Goal: Task Accomplishment & Management: Manage account settings

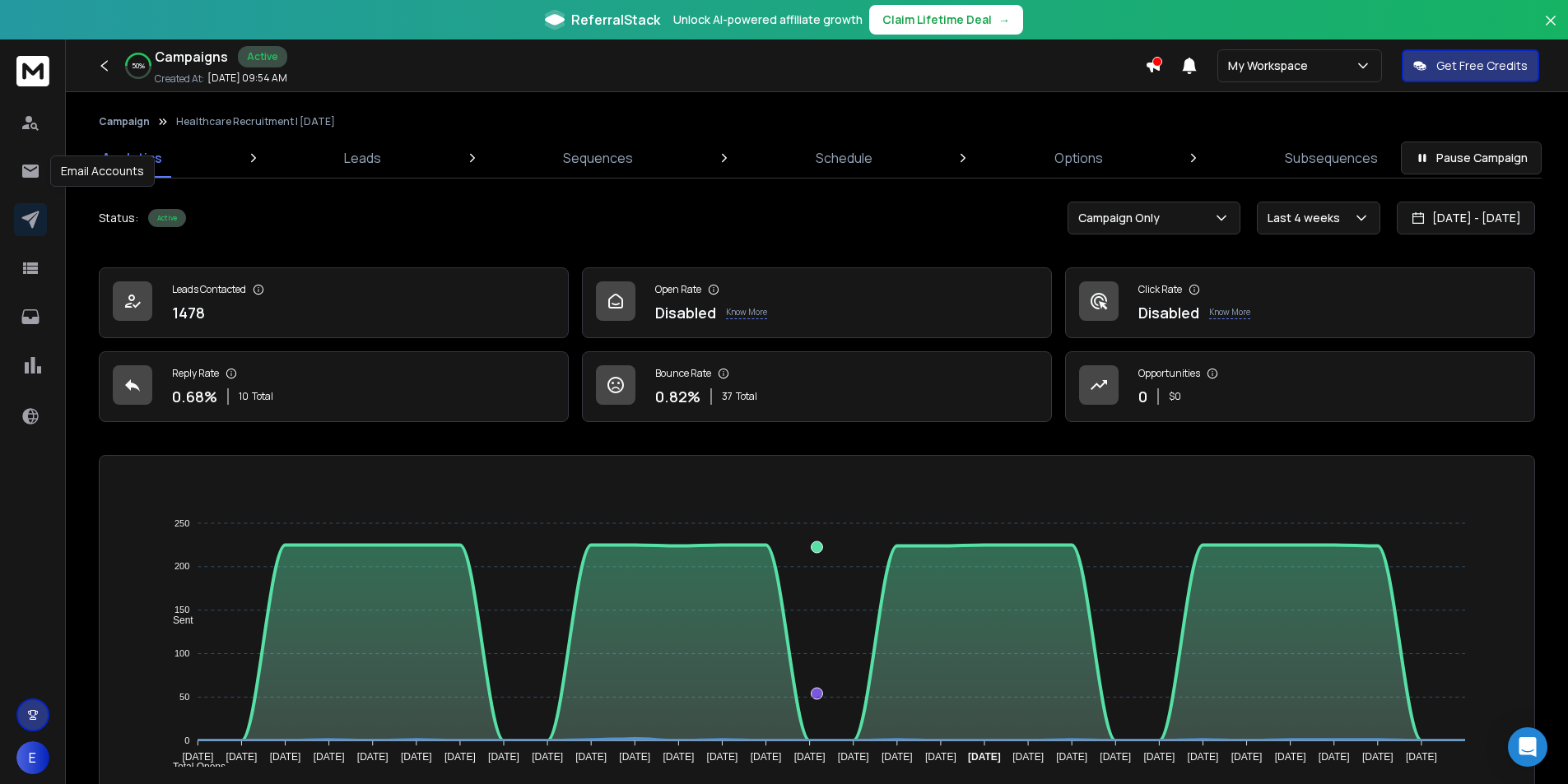
click at [33, 168] on icon at bounding box center [30, 171] width 16 height 13
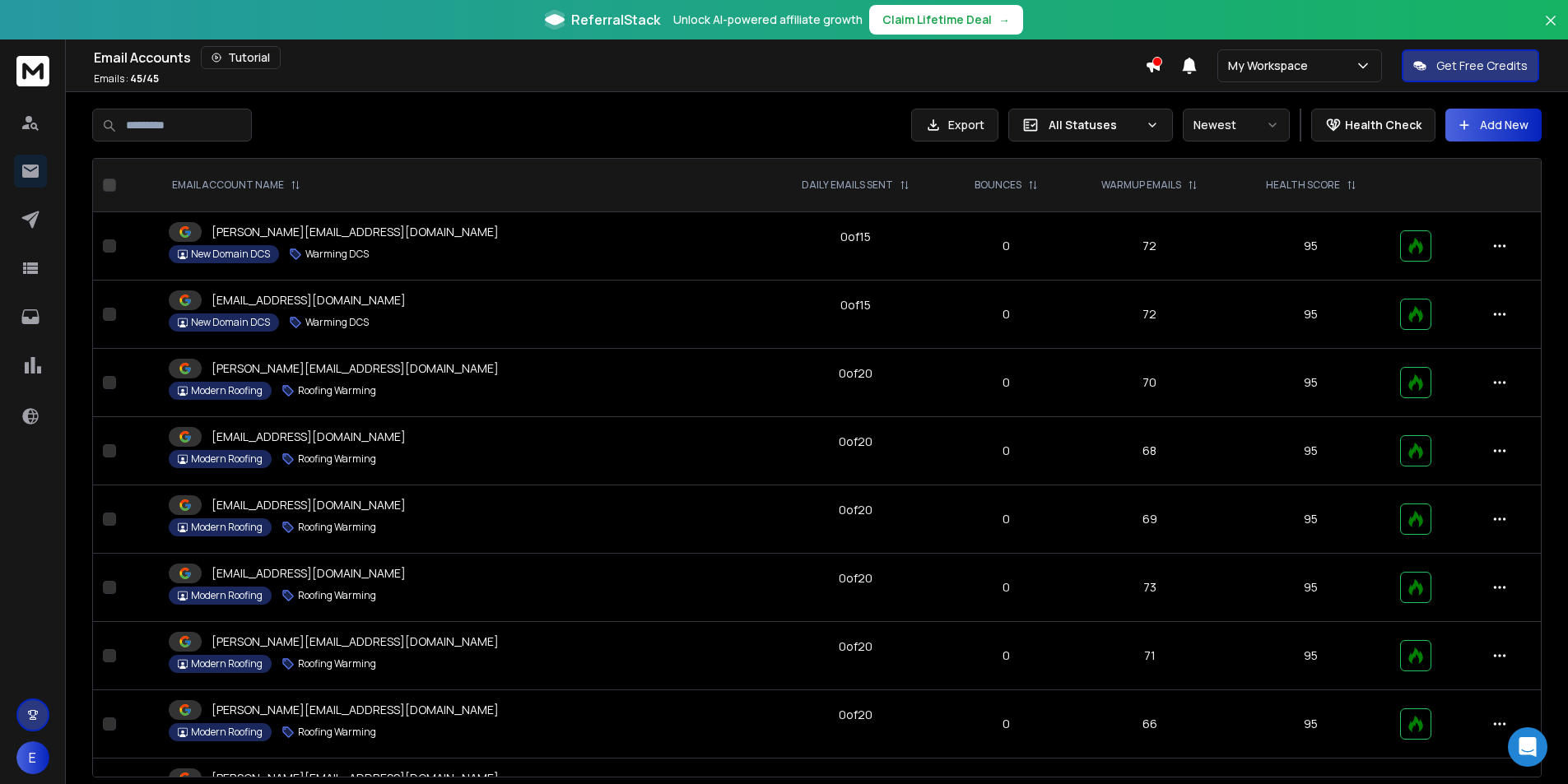
click at [1146, 137] on div "All Statuses" at bounding box center [1090, 125] width 164 height 33
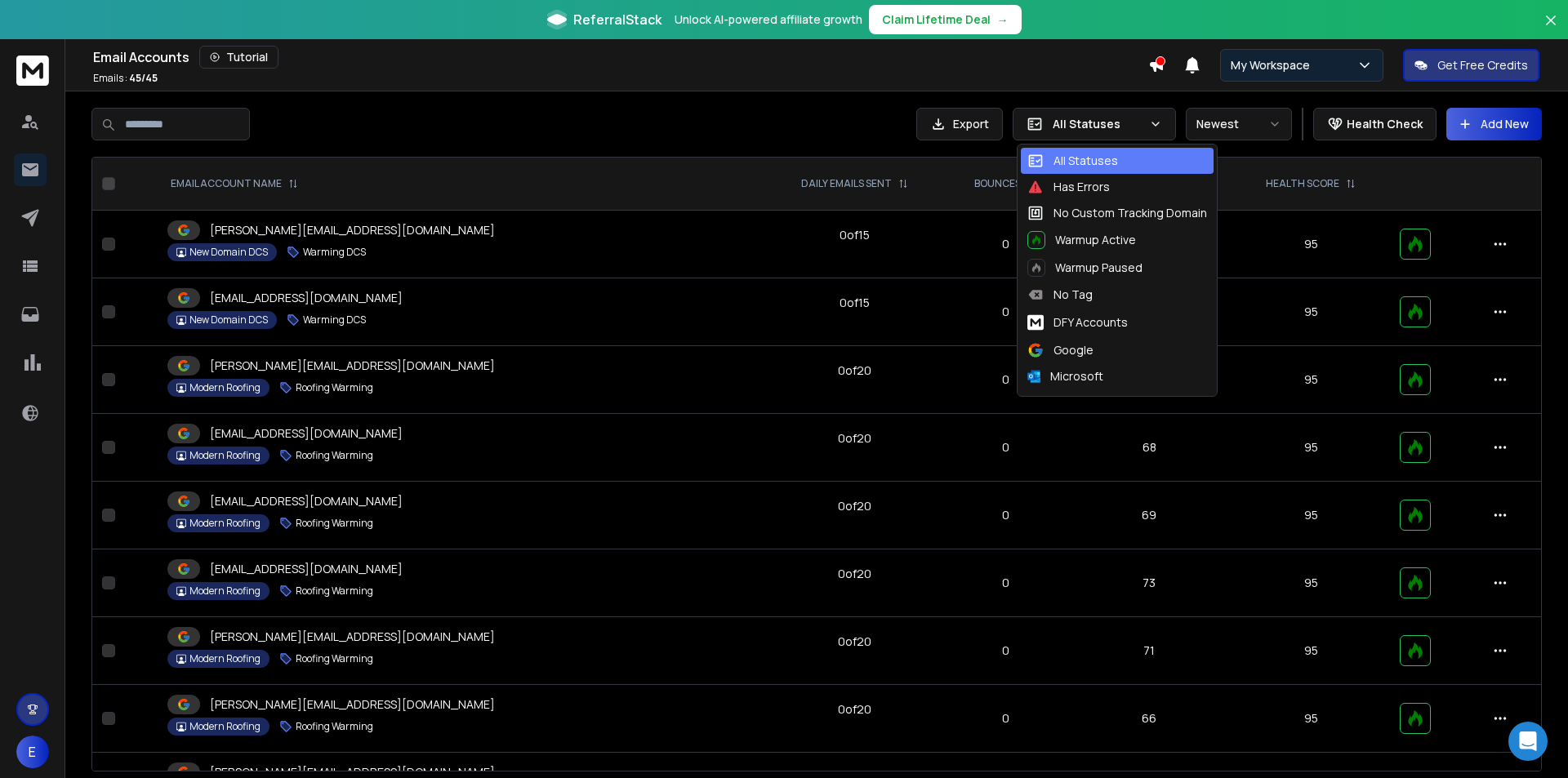
click at [1299, 59] on p "My Workspace" at bounding box center [1273, 65] width 86 height 16
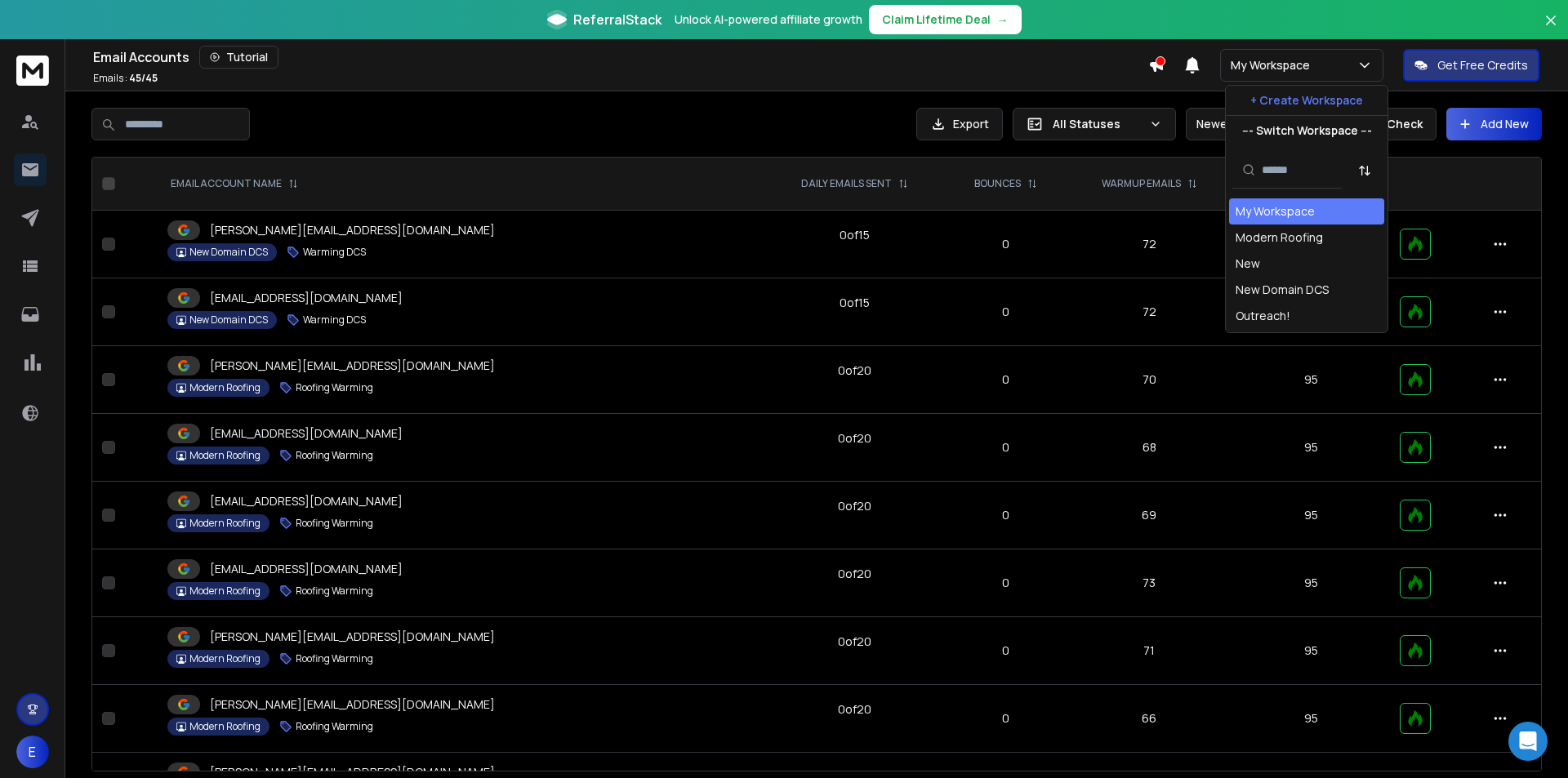
click at [1277, 220] on div "My Workspace" at bounding box center [1307, 211] width 155 height 26
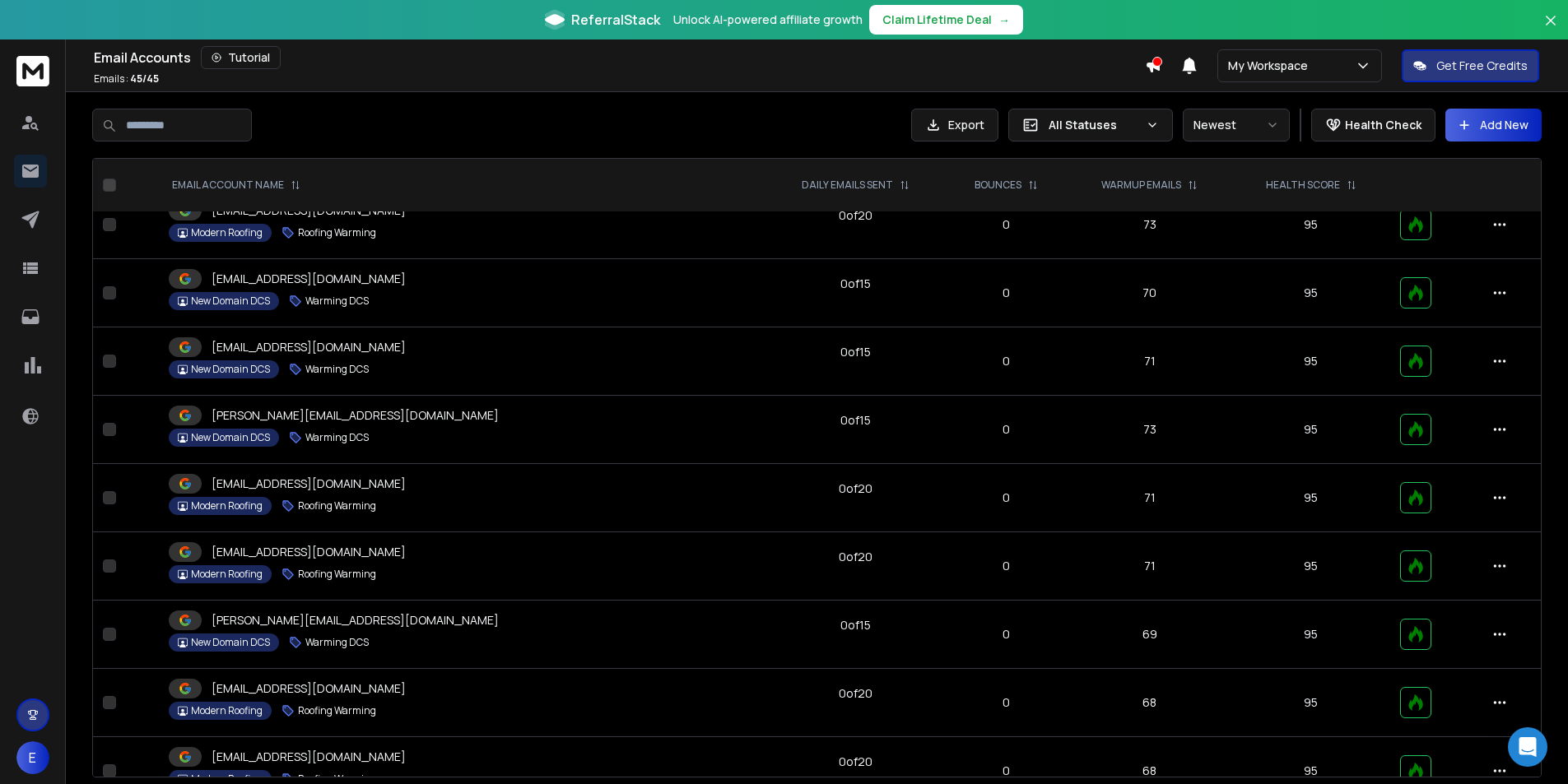
scroll to position [987, 0]
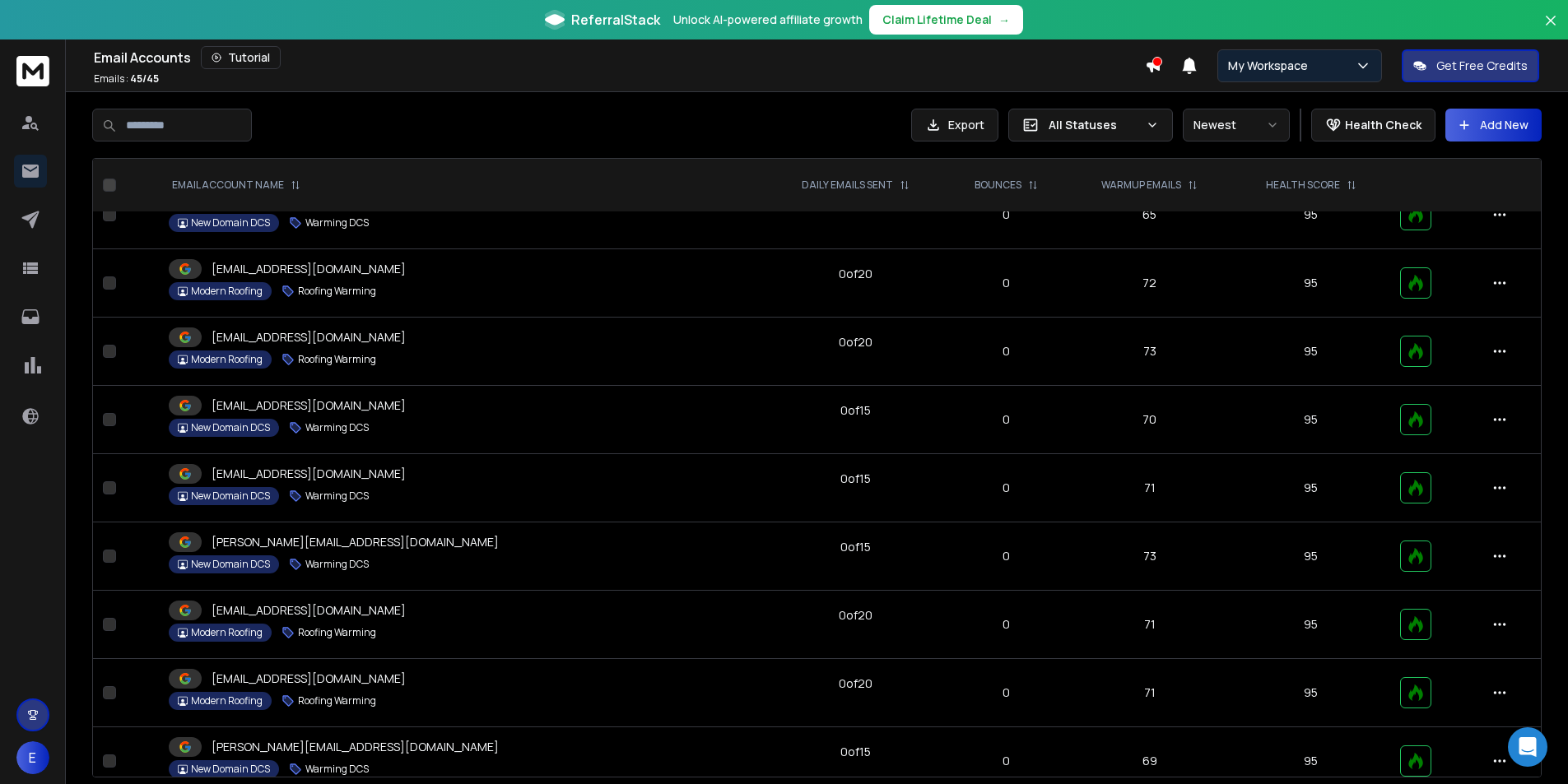
click at [1266, 74] on button "My Workspace" at bounding box center [1299, 65] width 164 height 33
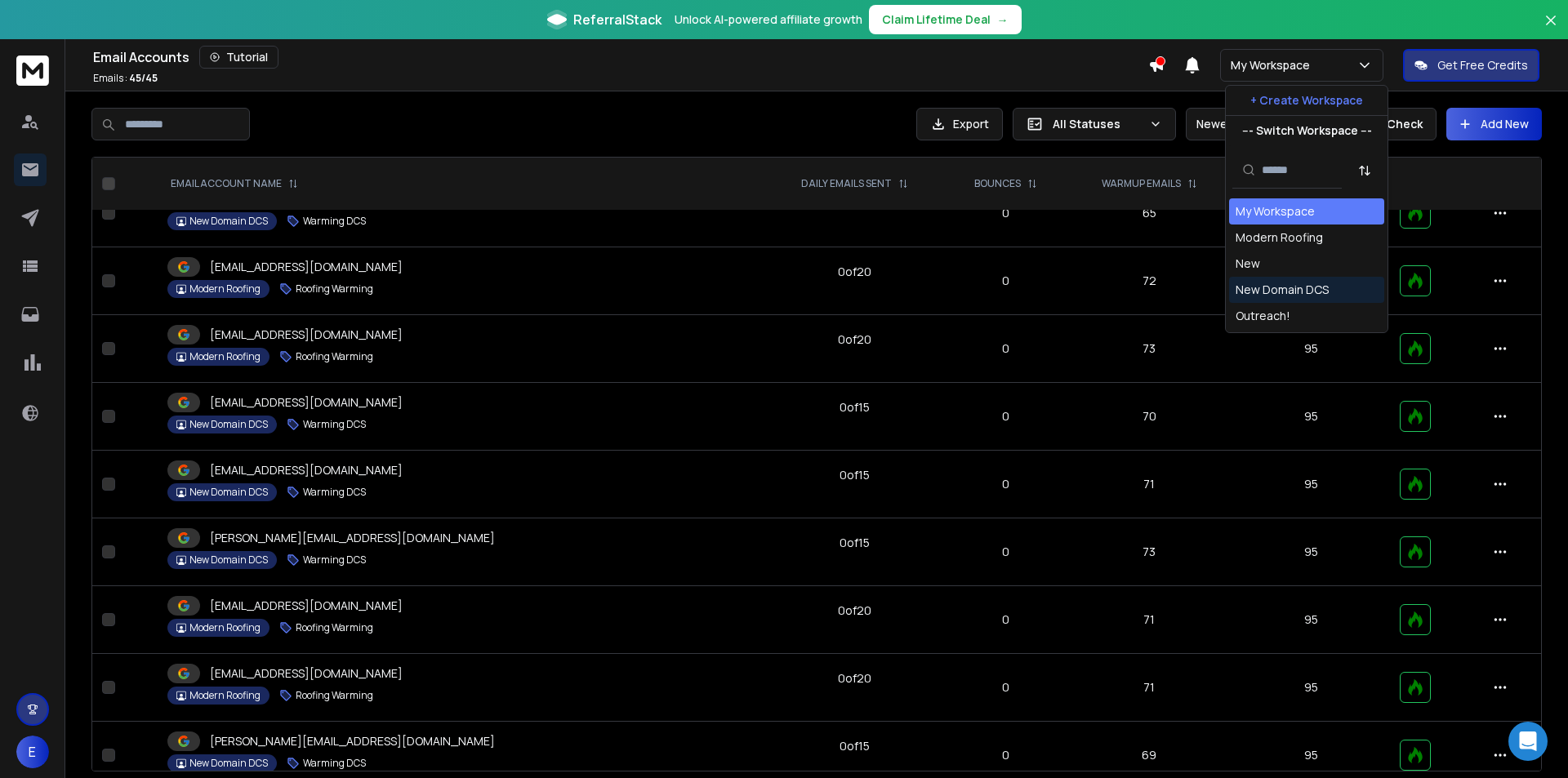
click at [1264, 279] on div "New Domain DCS" at bounding box center [1307, 289] width 155 height 26
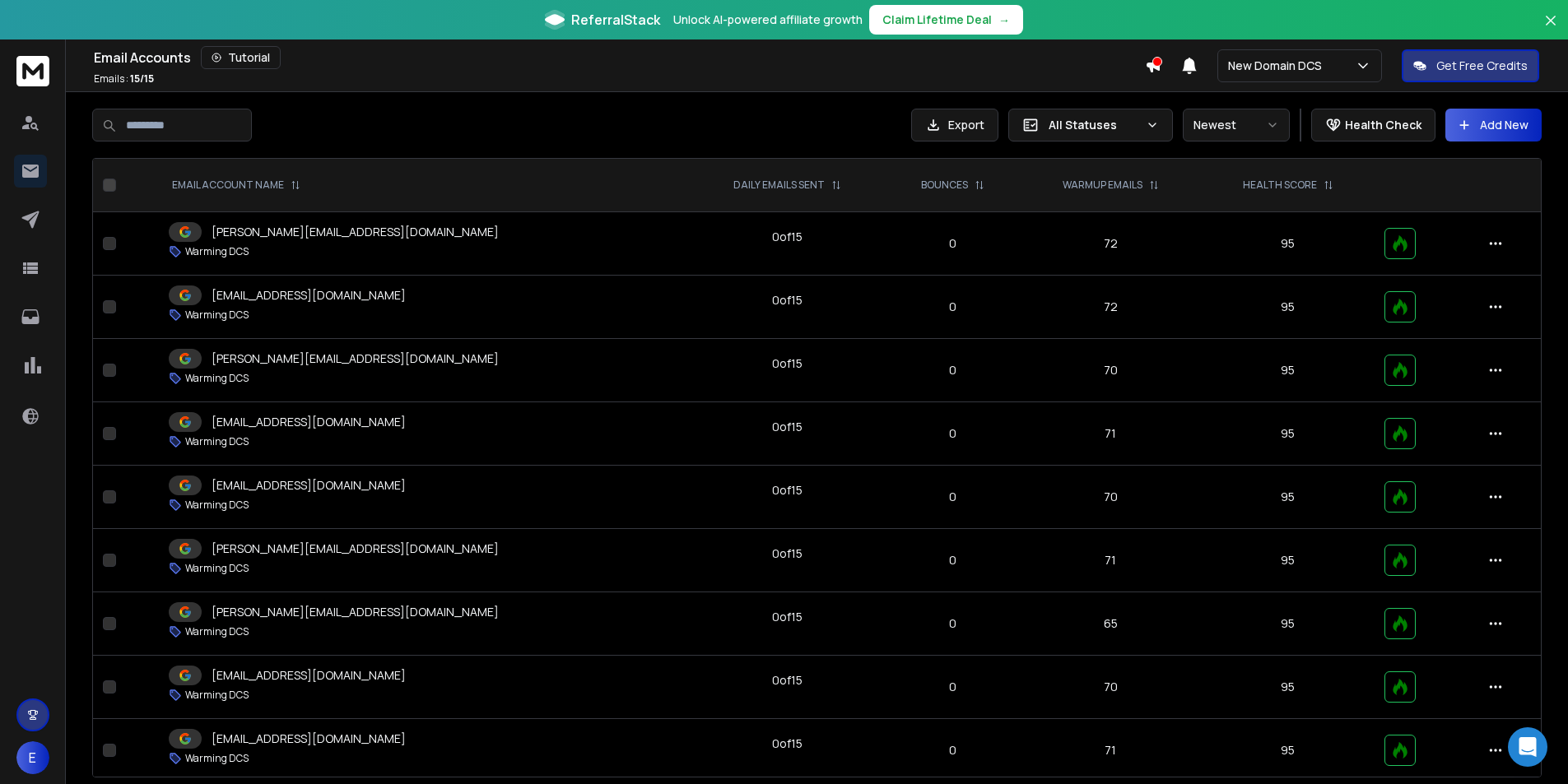
click at [110, 192] on th at bounding box center [125, 185] width 65 height 54
click at [110, 191] on button "Select this Page" at bounding box center [109, 185] width 13 height 13
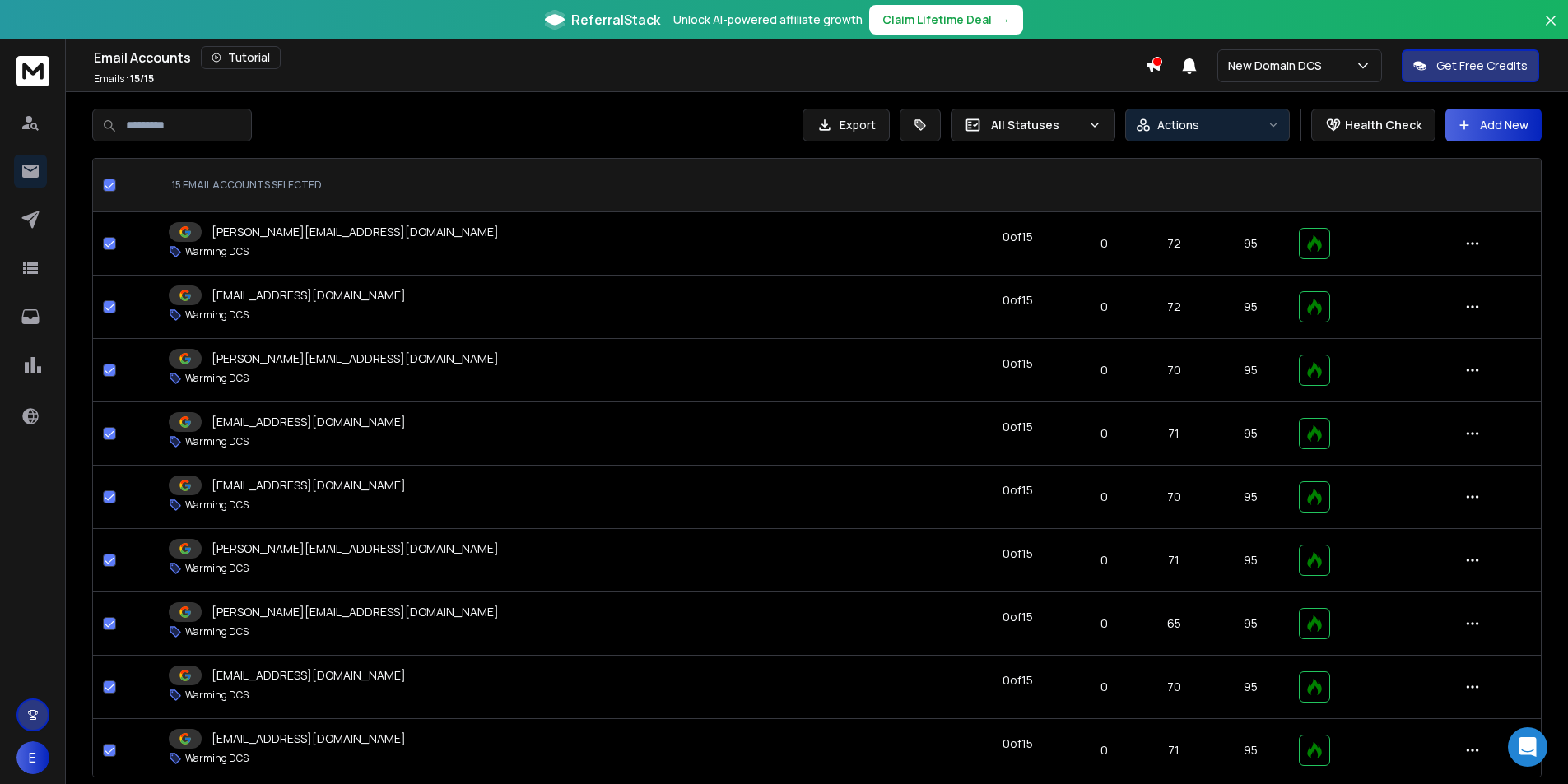
click at [1180, 129] on p "Actions" at bounding box center [1178, 125] width 42 height 16
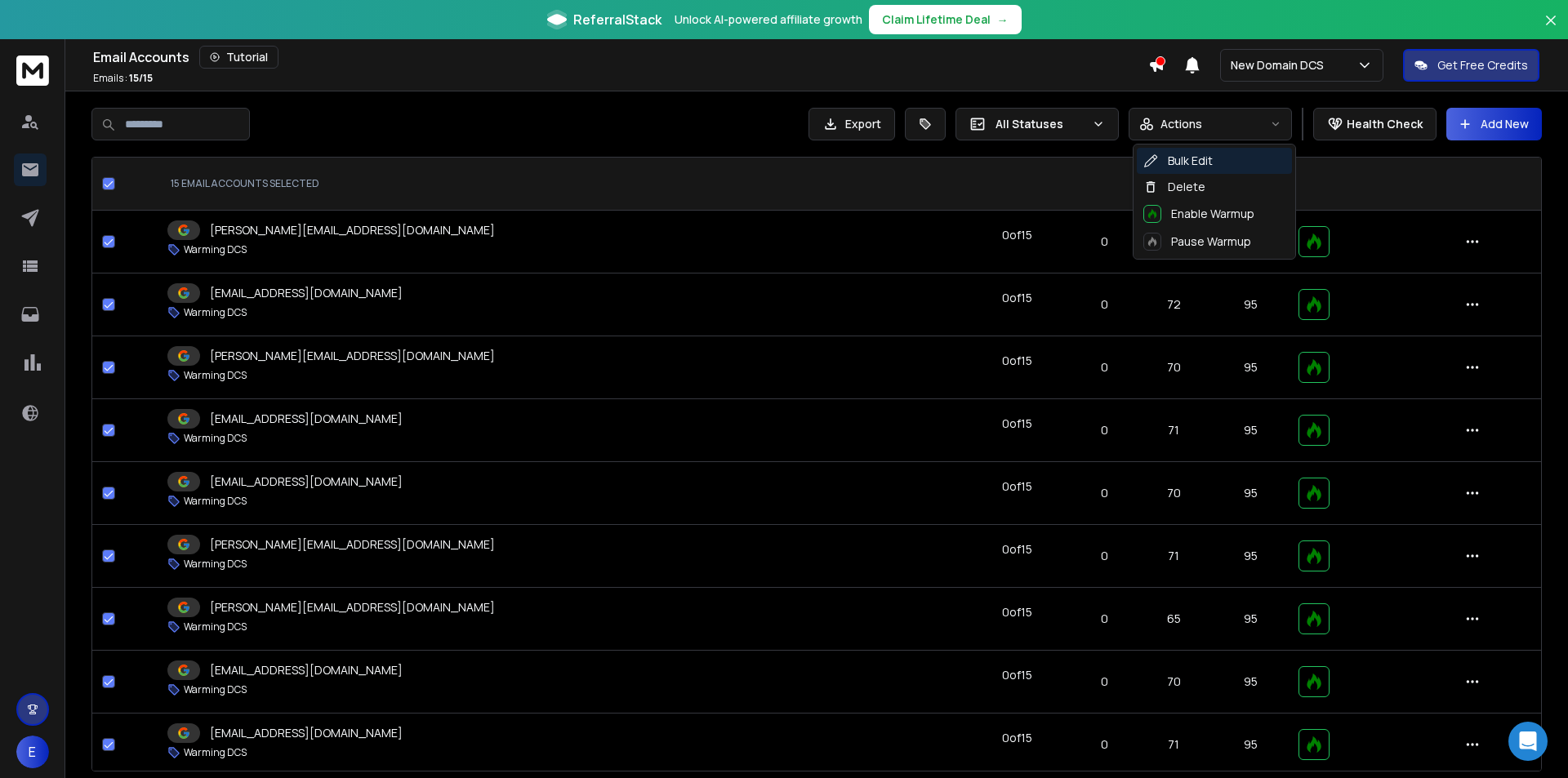
click at [1103, 132] on div "All Statuses" at bounding box center [1037, 124] width 163 height 32
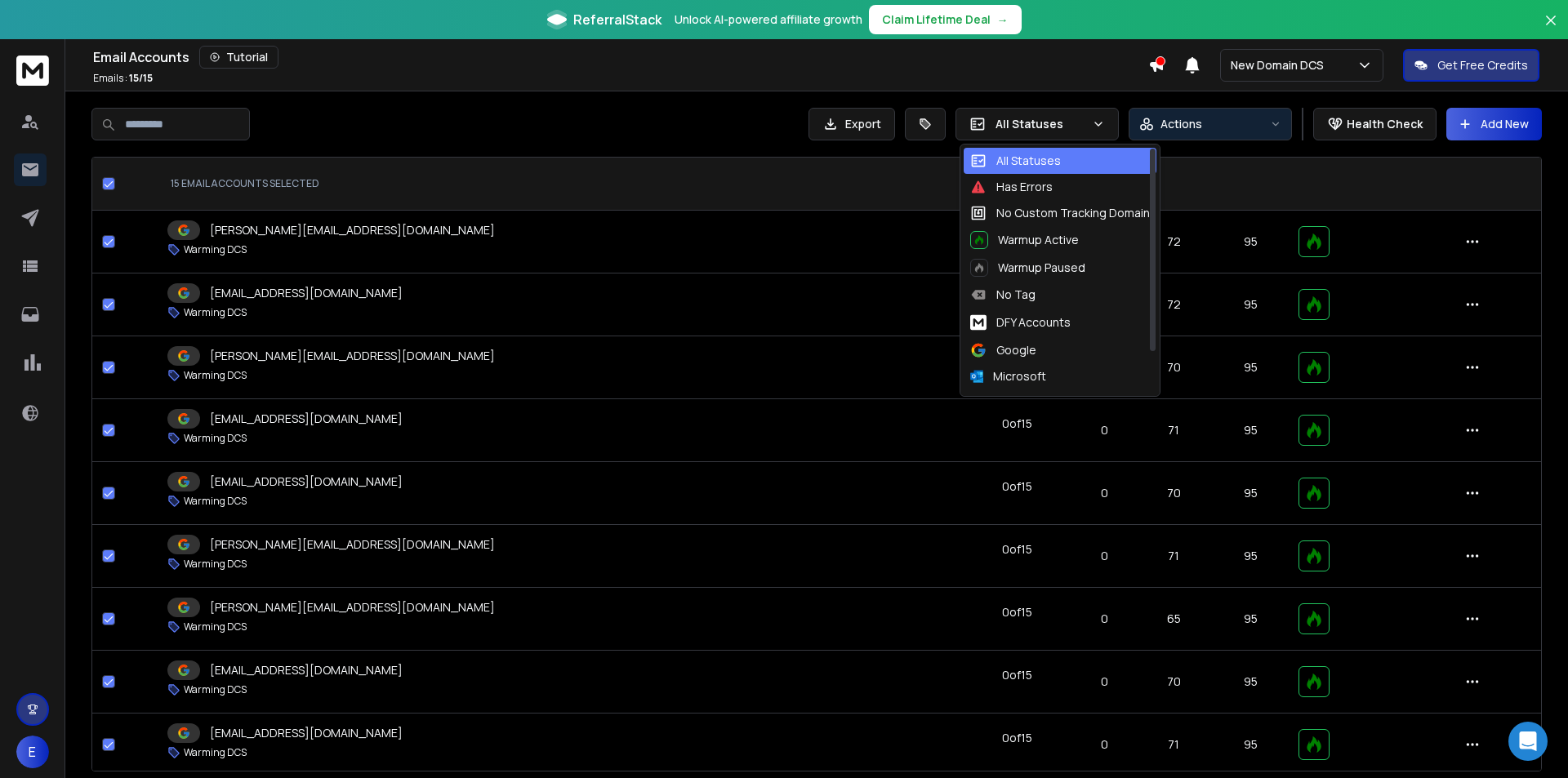
click at [1275, 121] on button "Actions" at bounding box center [1210, 124] width 163 height 32
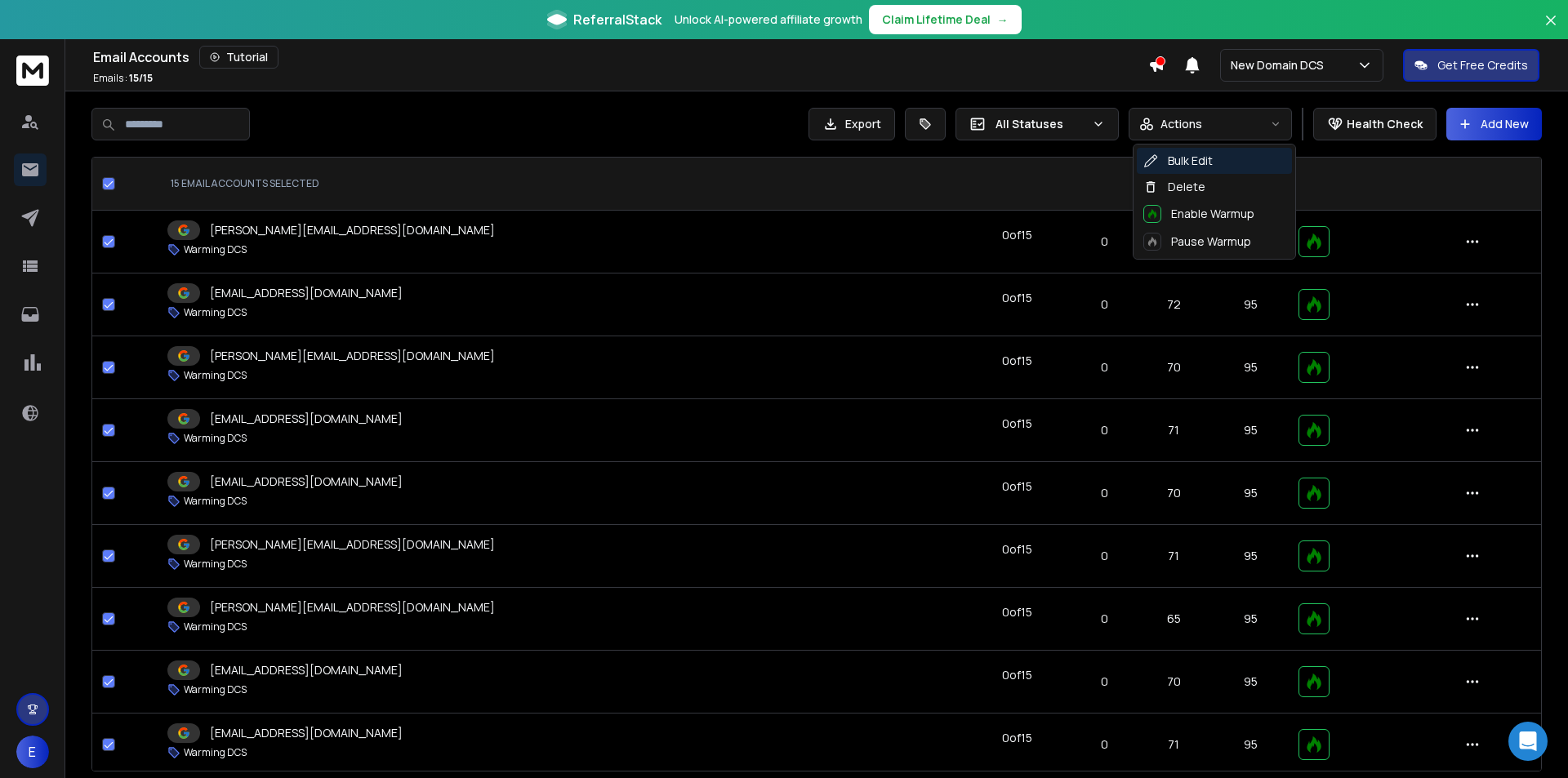
click at [1089, 127] on div "All Statuses" at bounding box center [1037, 124] width 163 height 32
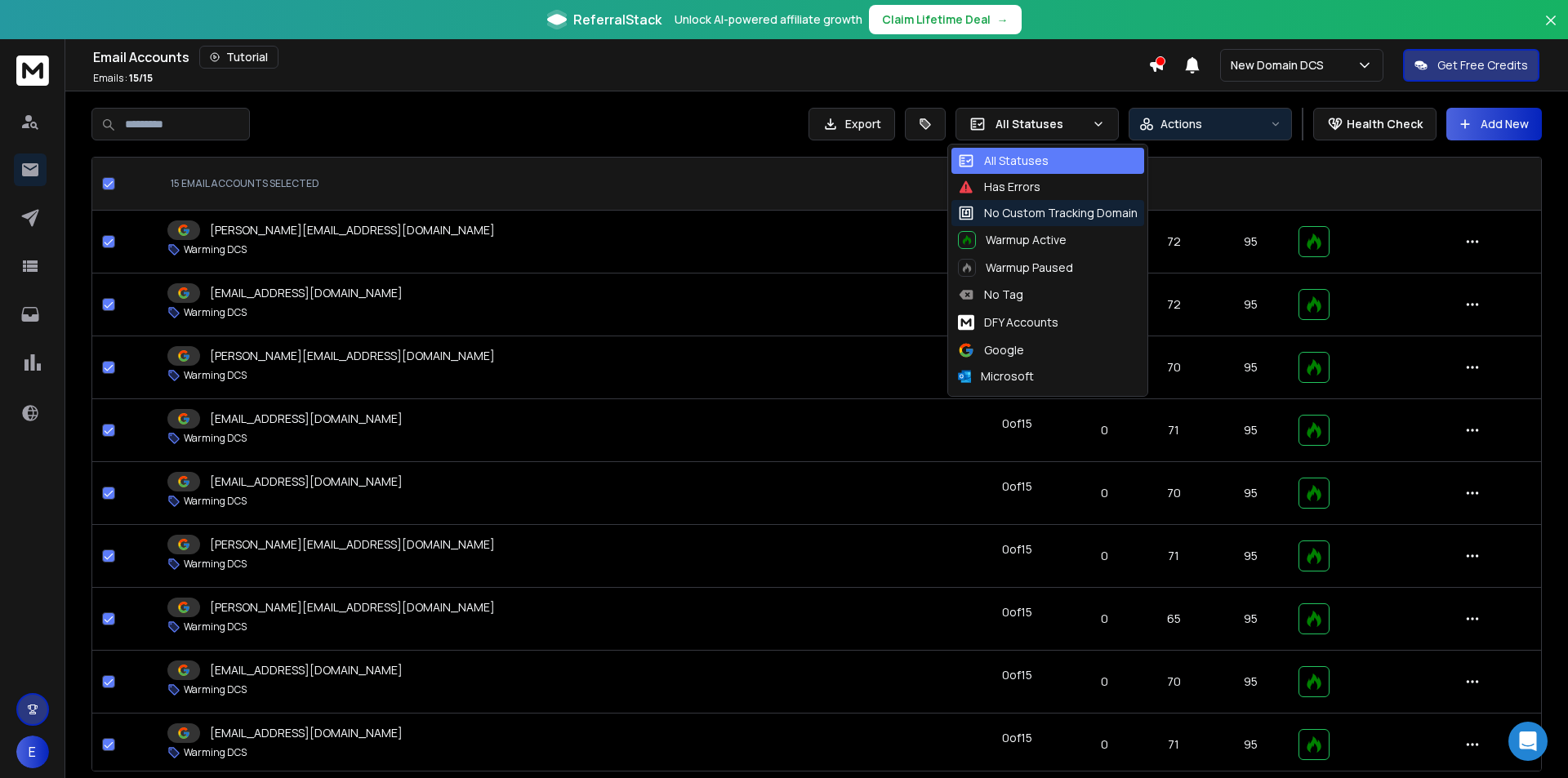
click at [1218, 133] on button "Actions" at bounding box center [1210, 124] width 163 height 32
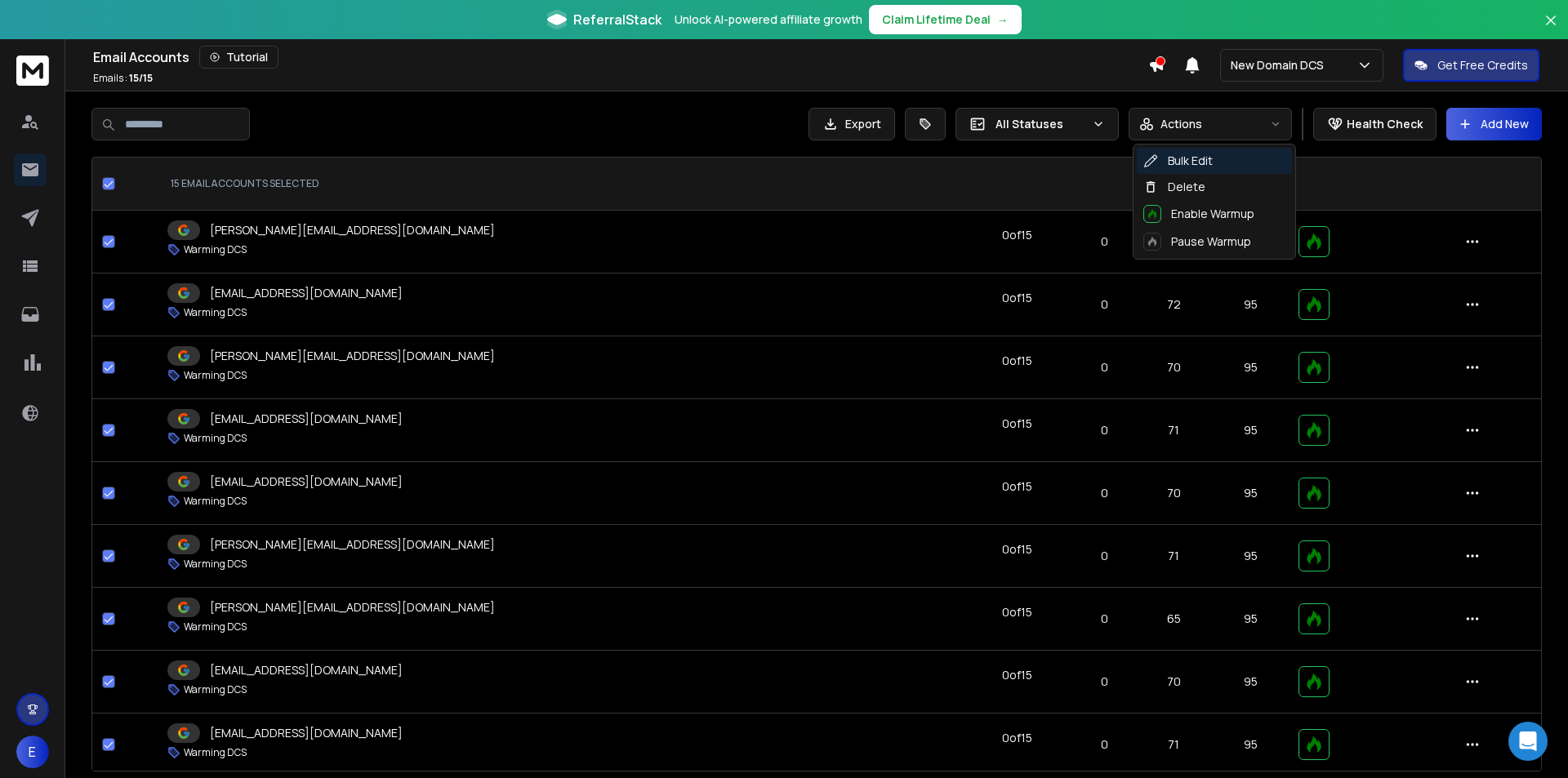
click at [1214, 156] on div "Bulk Edit" at bounding box center [1215, 160] width 155 height 26
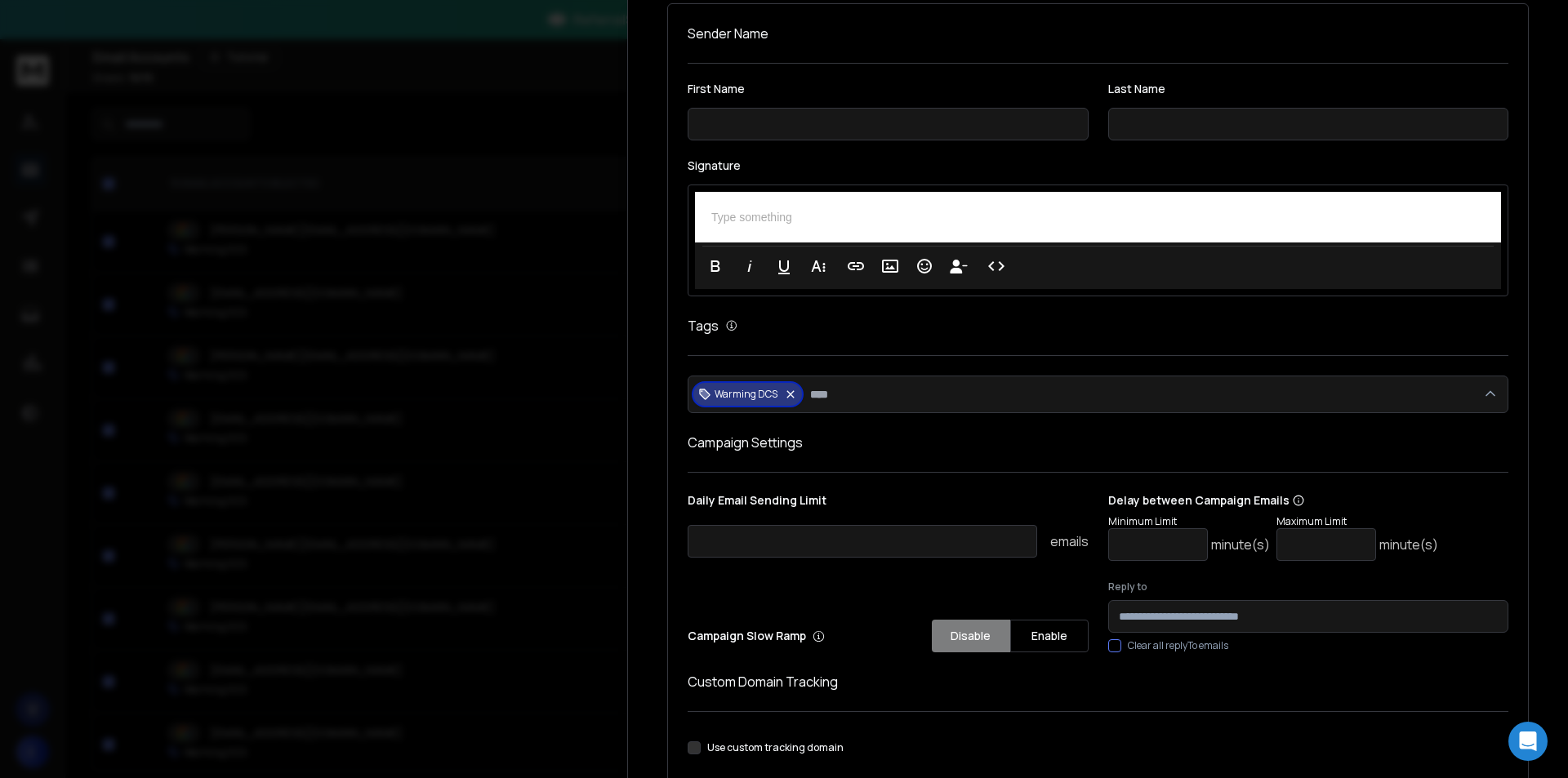
scroll to position [163, 0]
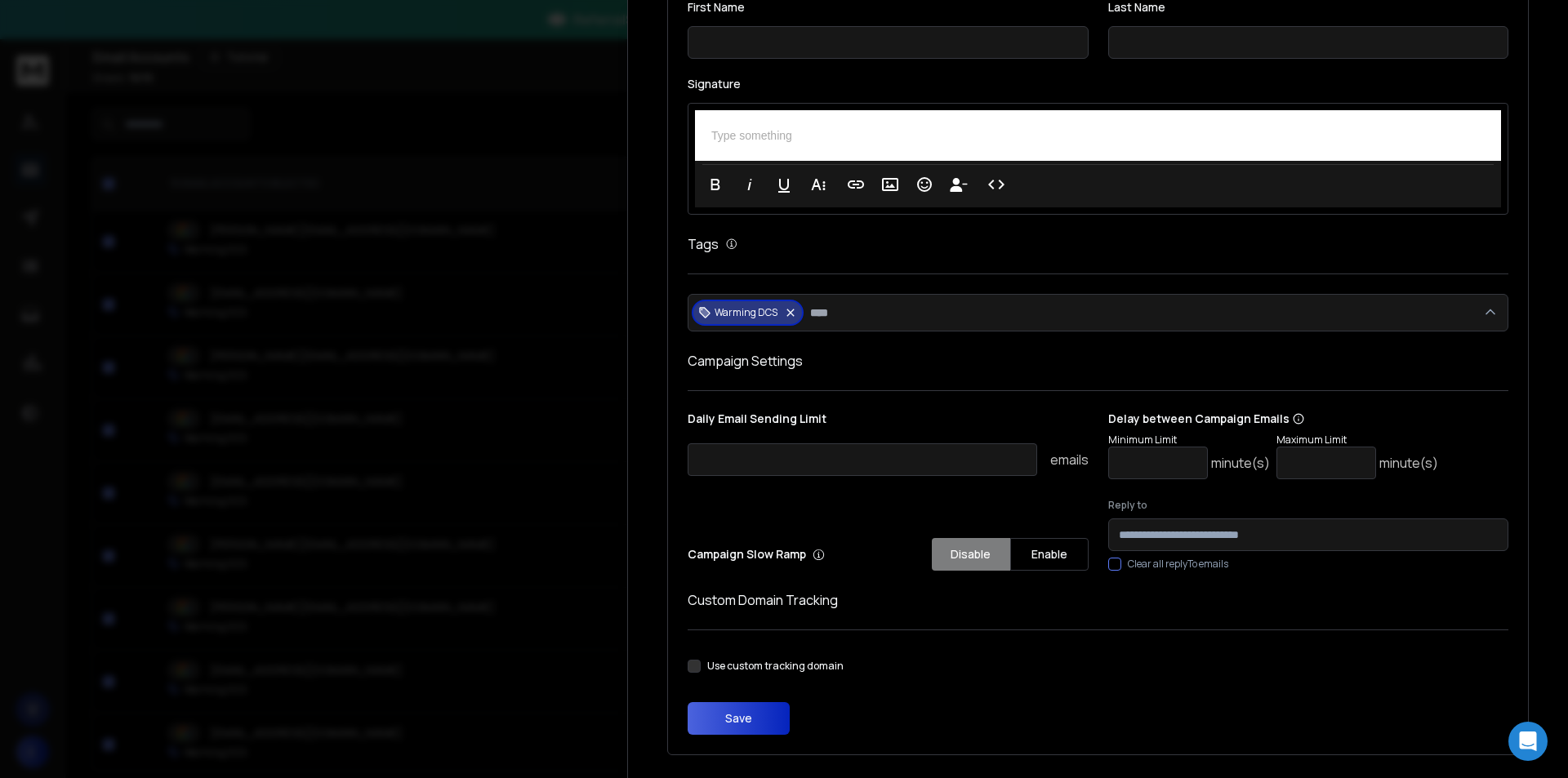
click at [928, 445] on input "number" at bounding box center [863, 460] width 350 height 32
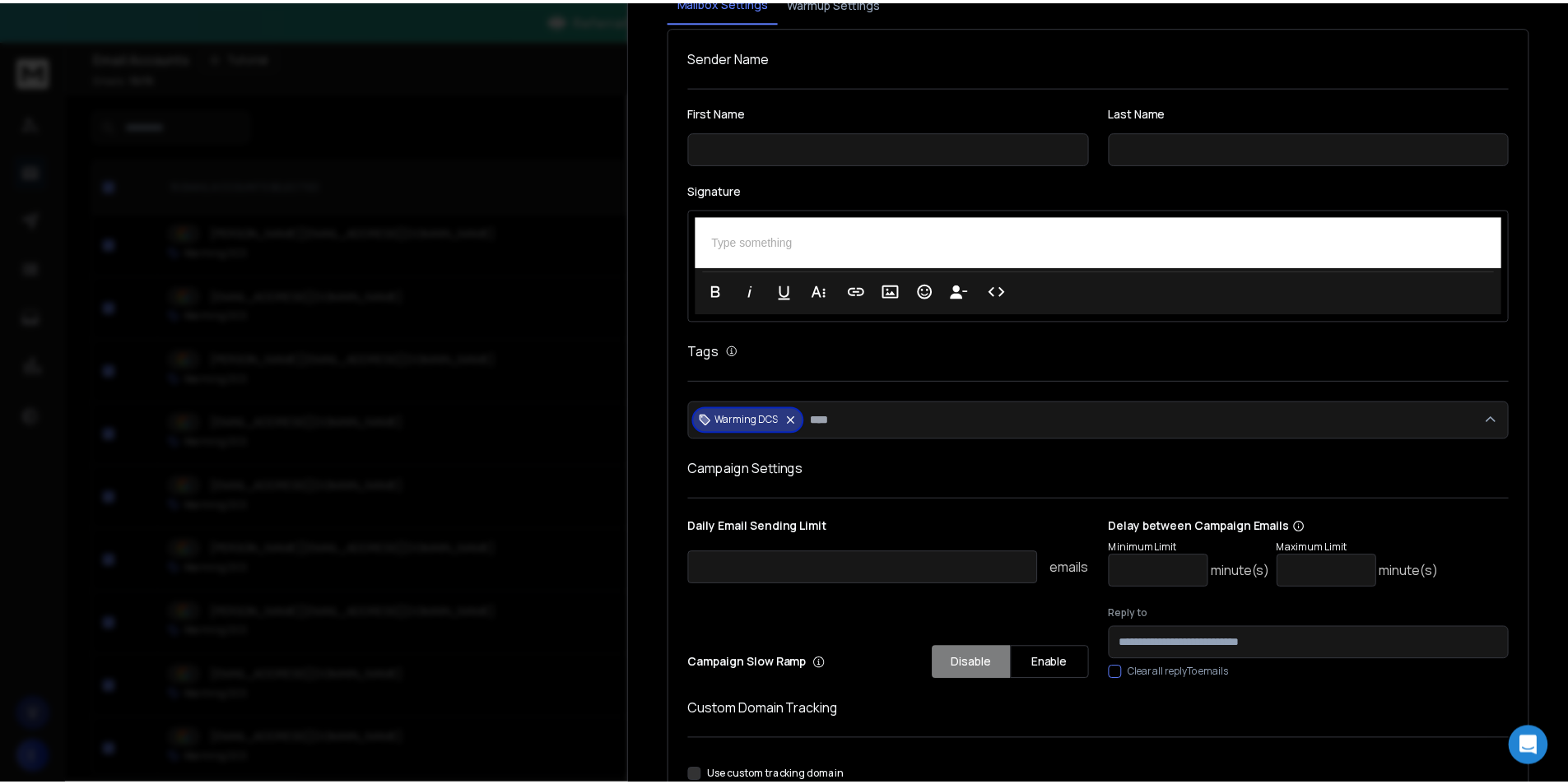
scroll to position [0, 0]
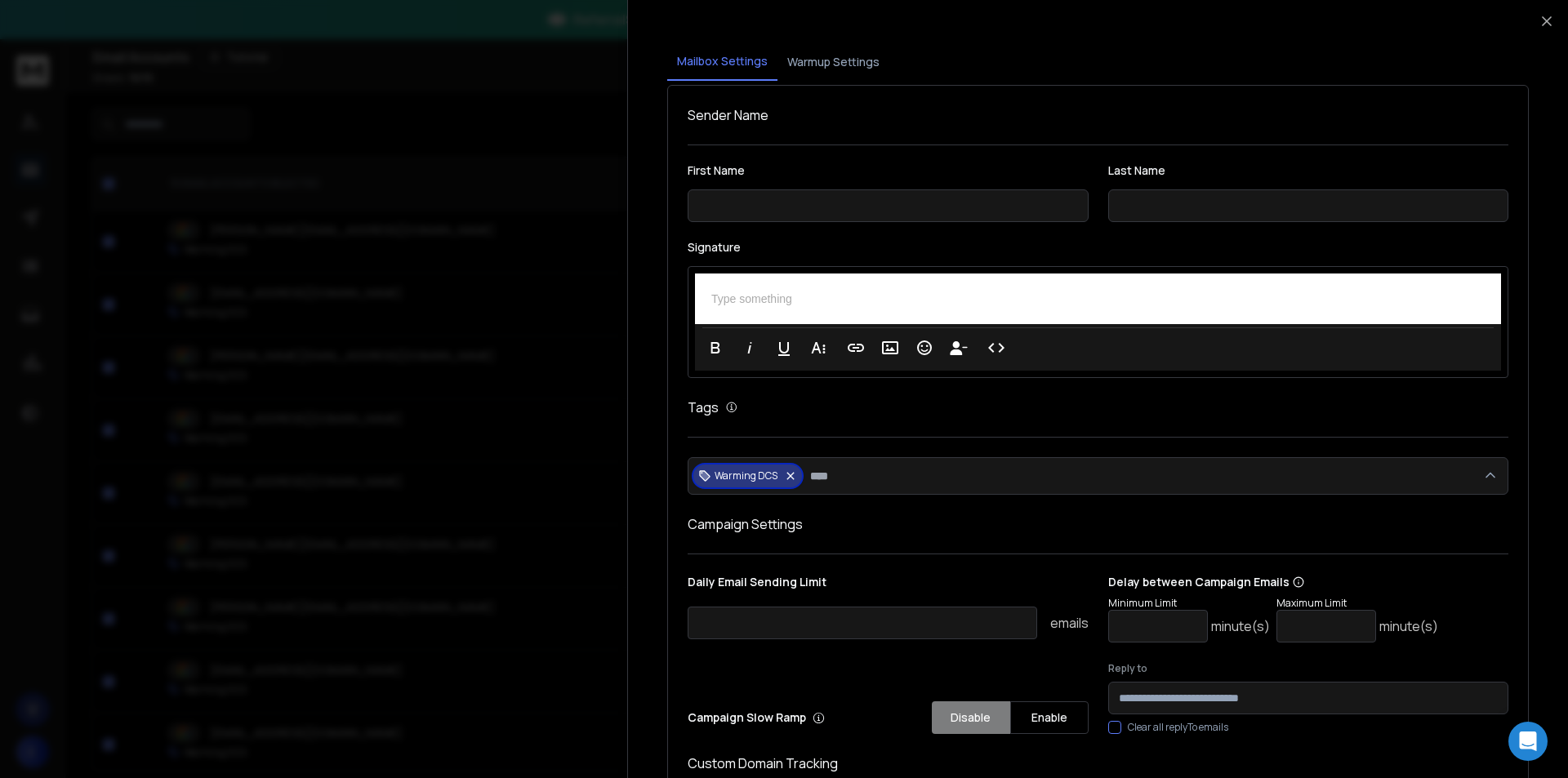
type input "**"
click at [856, 82] on div "Mailbox Settings Warmup Settings Sender Name First Name Last Name Signature Typ…" at bounding box center [1098, 482] width 862 height 873
click at [864, 65] on button "Warmup Settings" at bounding box center [833, 62] width 112 height 36
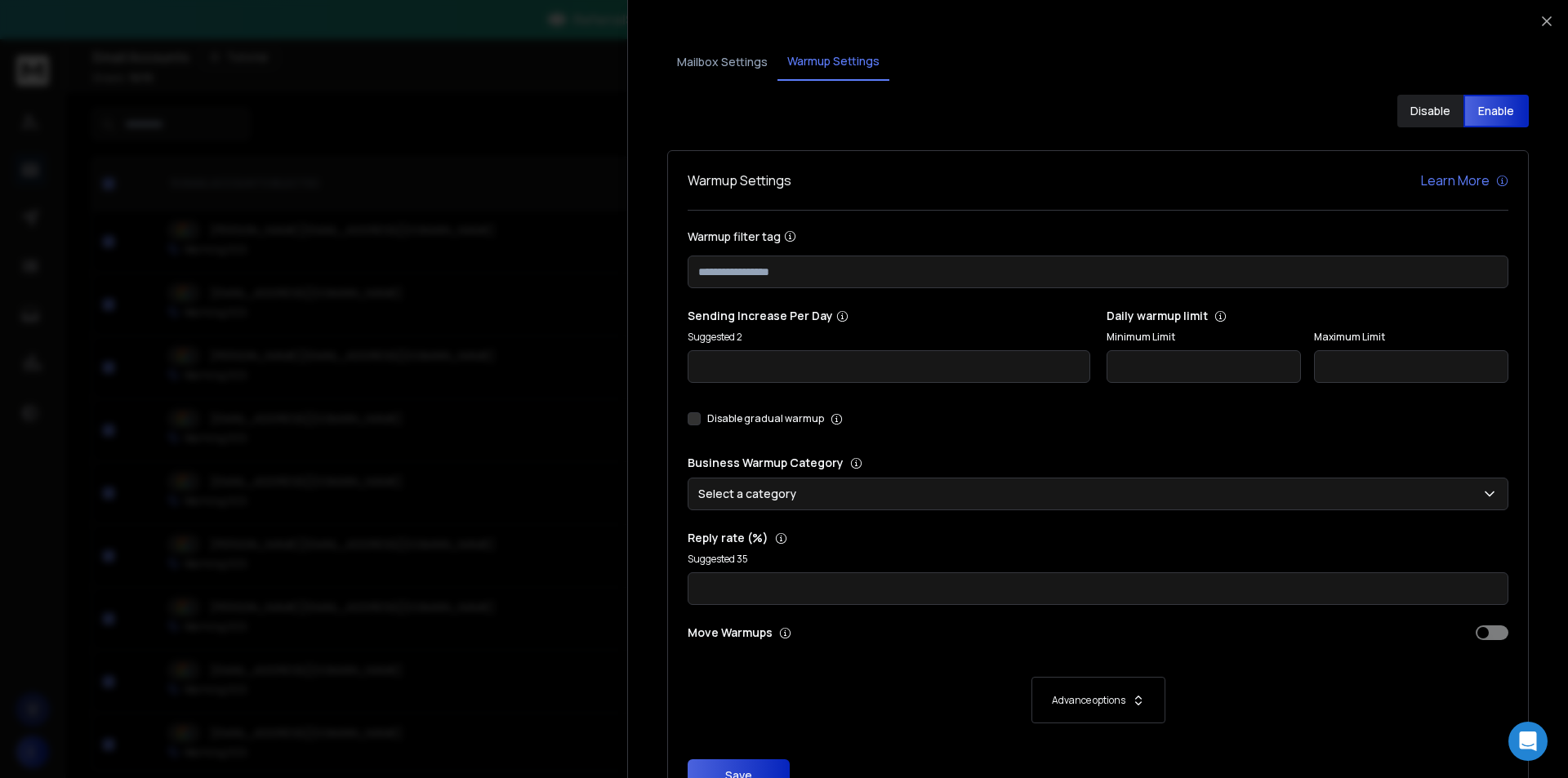
click at [966, 371] on input "number" at bounding box center [889, 367] width 403 height 32
type input "**"
click at [758, 769] on button "Save" at bounding box center [738, 776] width 102 height 32
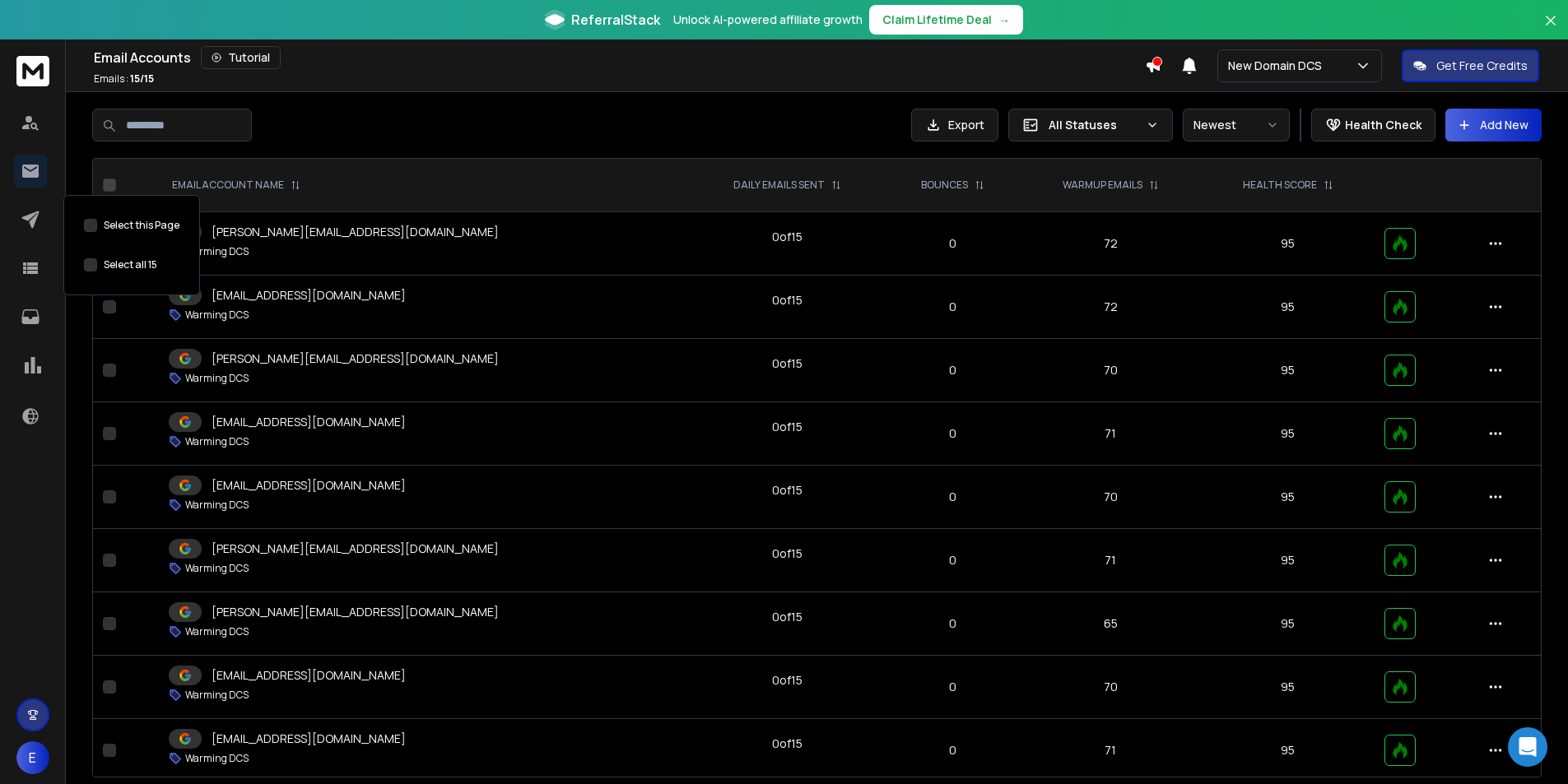
click at [104, 184] on button "Select this Page" at bounding box center [109, 185] width 13 height 13
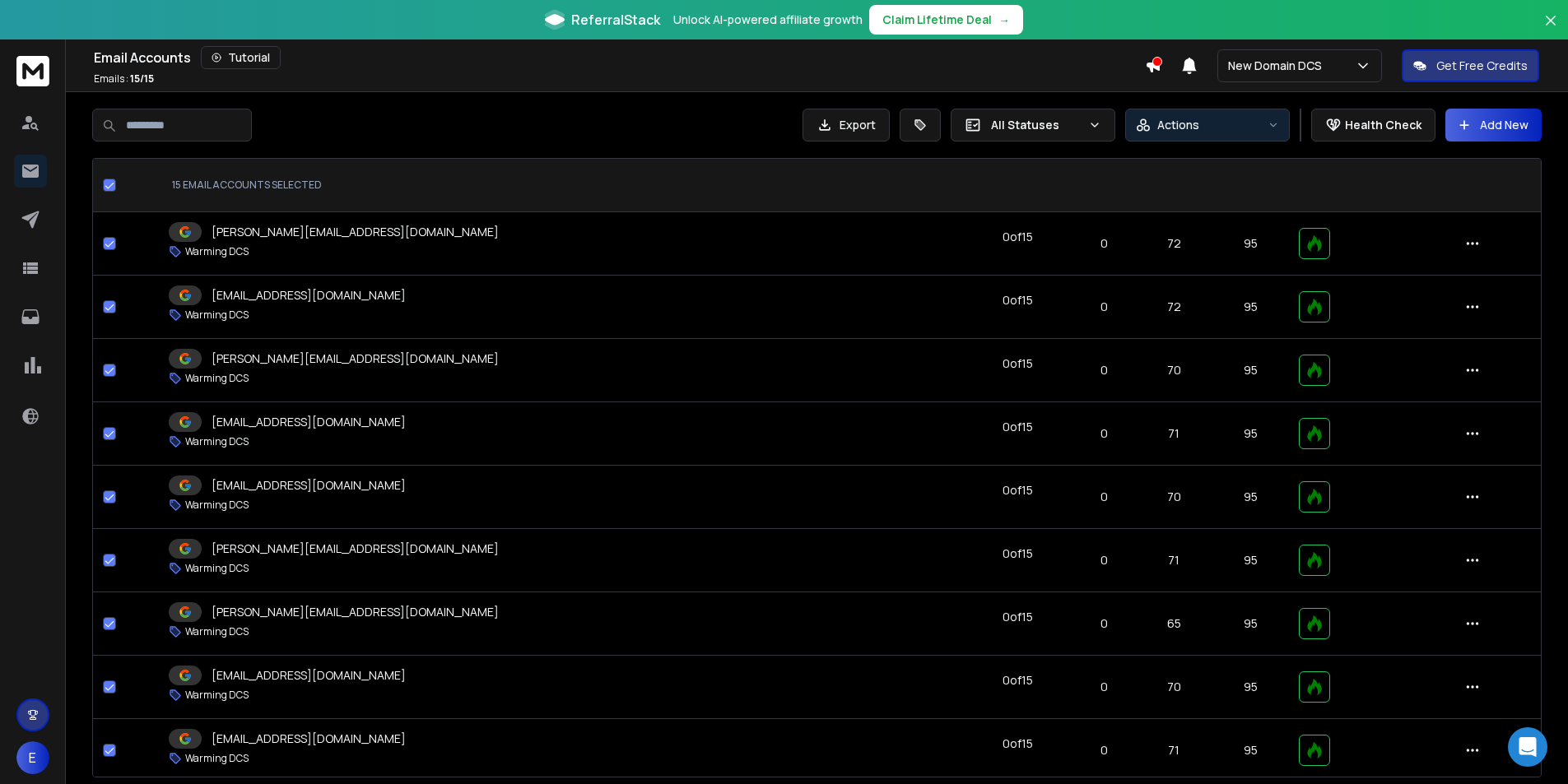
click at [1181, 124] on p "Actions" at bounding box center [1178, 125] width 42 height 16
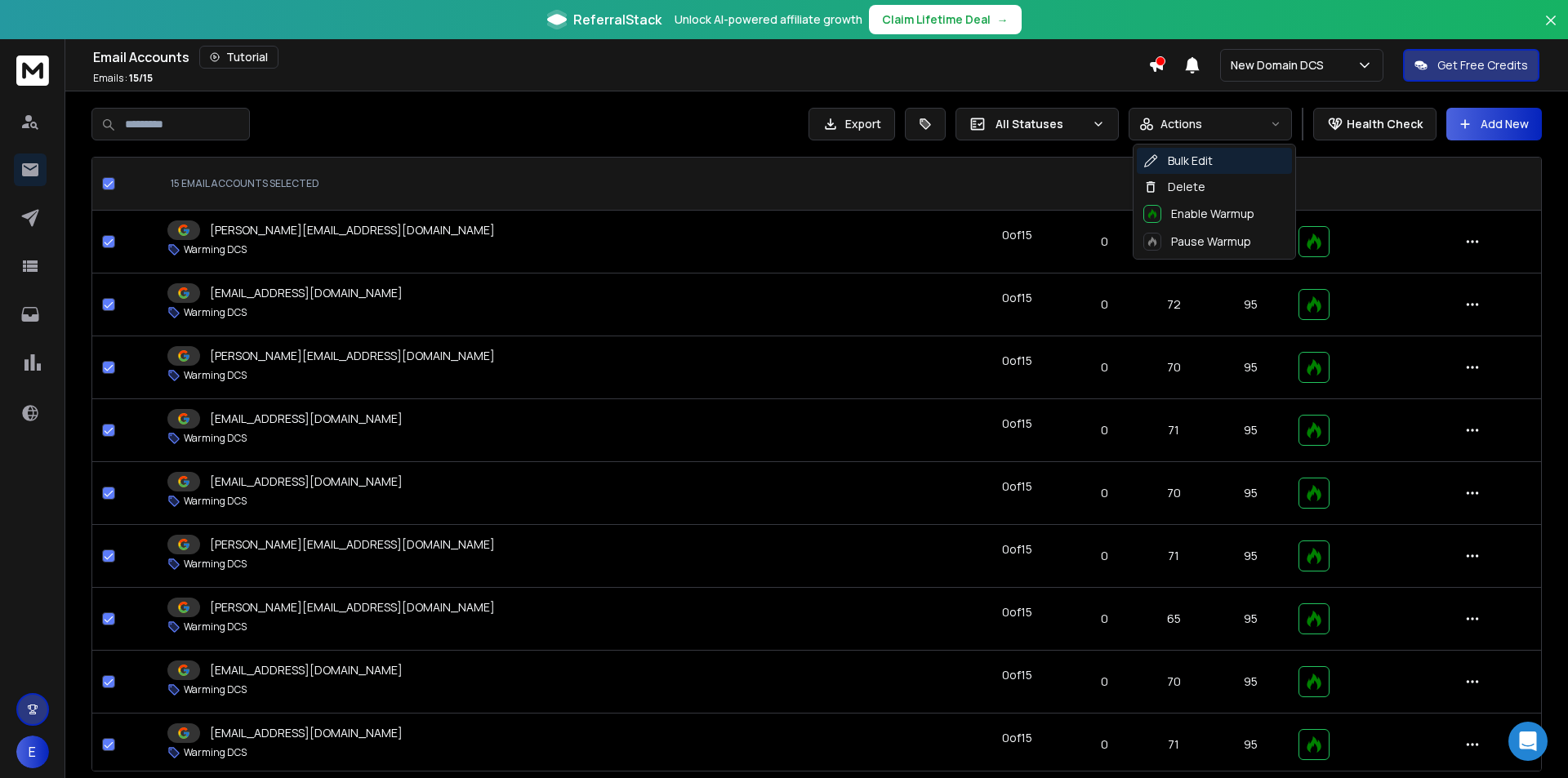
click at [1163, 155] on div "Bulk Edit" at bounding box center [1178, 160] width 69 height 16
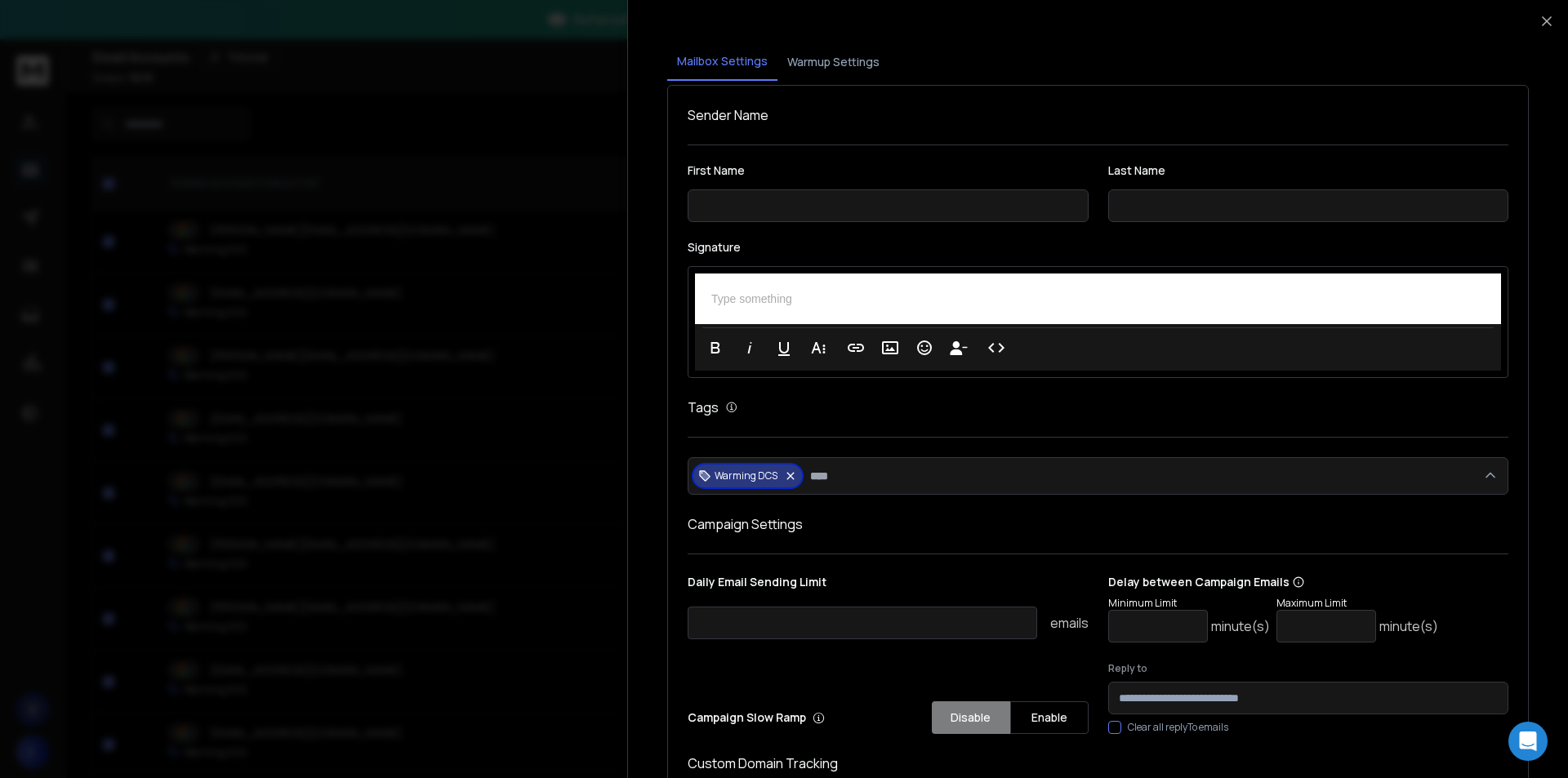
click at [821, 66] on button "Warmup Settings" at bounding box center [833, 62] width 112 height 36
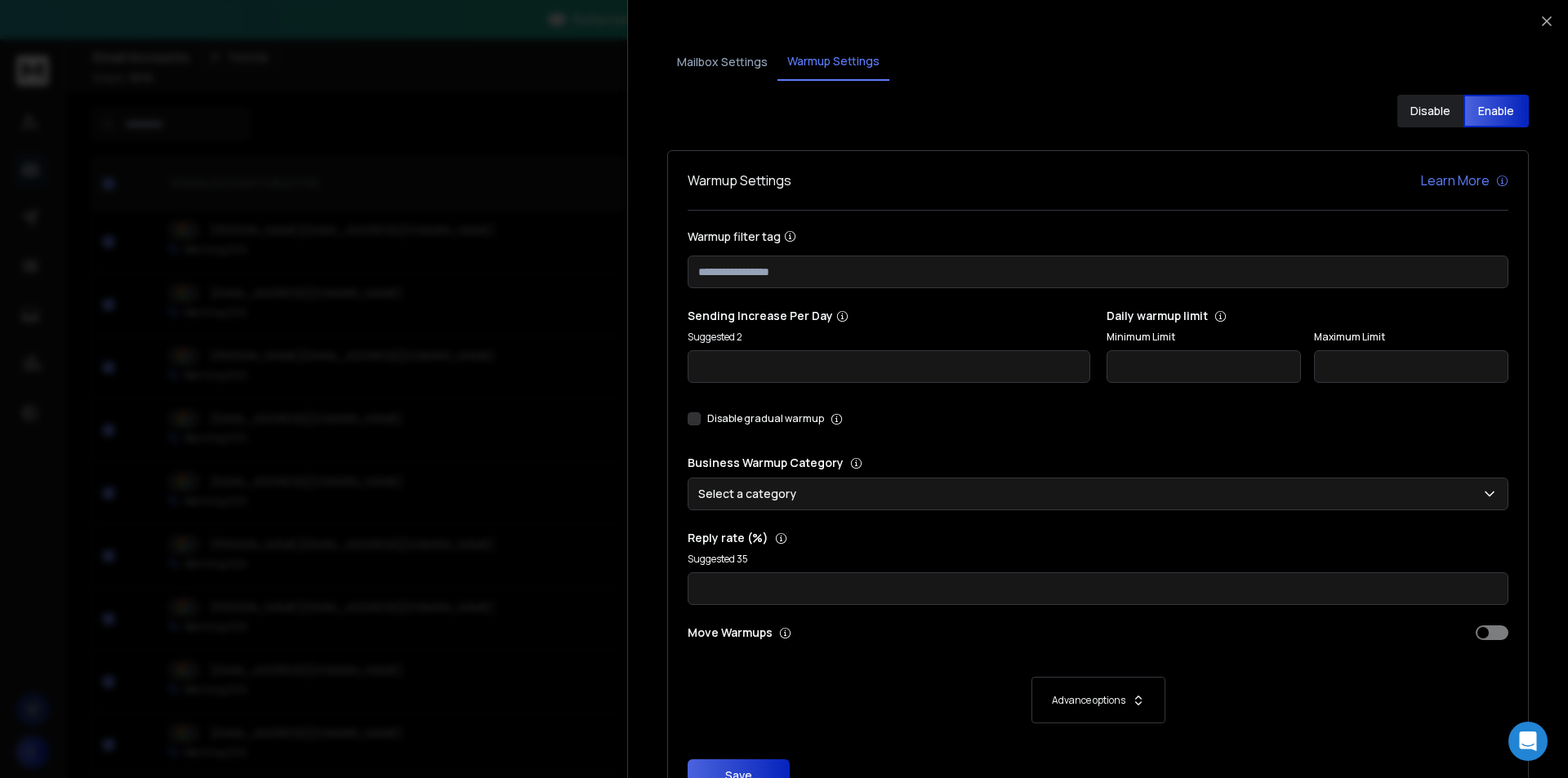
click at [1012, 361] on input "number" at bounding box center [889, 367] width 403 height 32
type input "**"
click at [740, 759] on form "Warmup Settings Learn More Warmup filter tag Sending Increase Per Day Suggested…" at bounding box center [1098, 481] width 821 height 621
click at [739, 769] on button "Save" at bounding box center [738, 776] width 102 height 32
